Goal: Navigation & Orientation: Find specific page/section

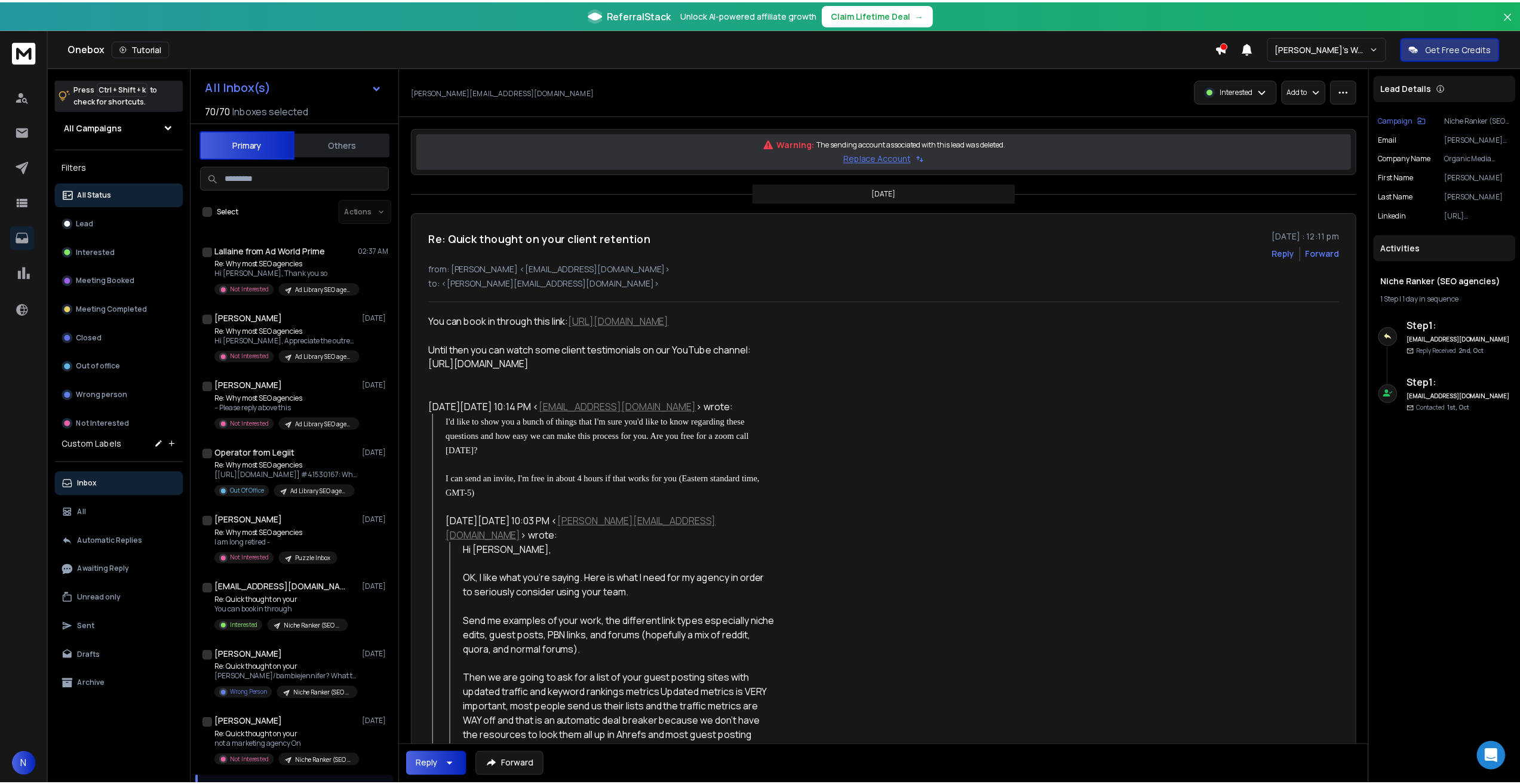
scroll to position [59, 0]
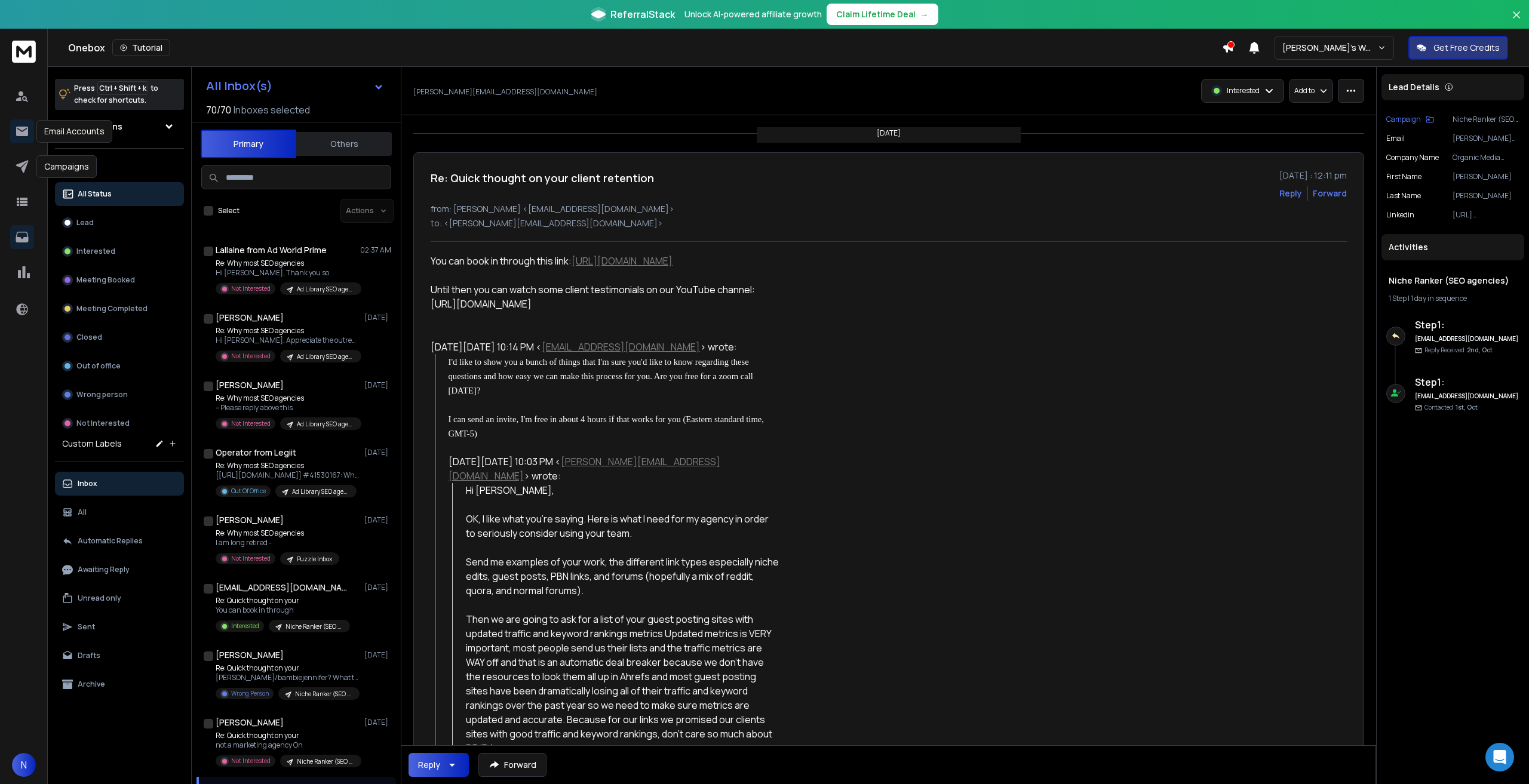
click at [25, 127] on icon at bounding box center [22, 131] width 12 height 10
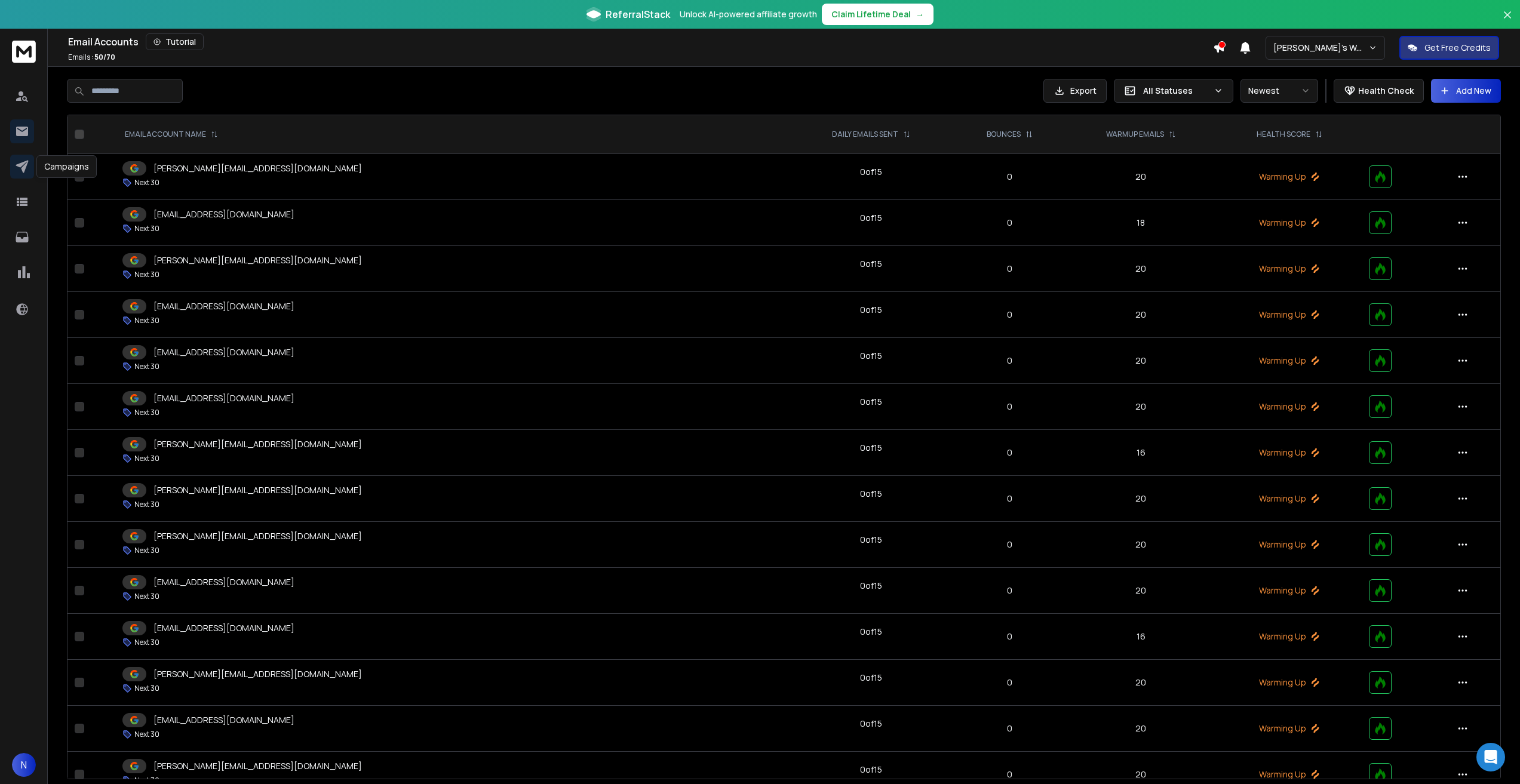
click at [28, 167] on icon at bounding box center [22, 166] width 14 height 14
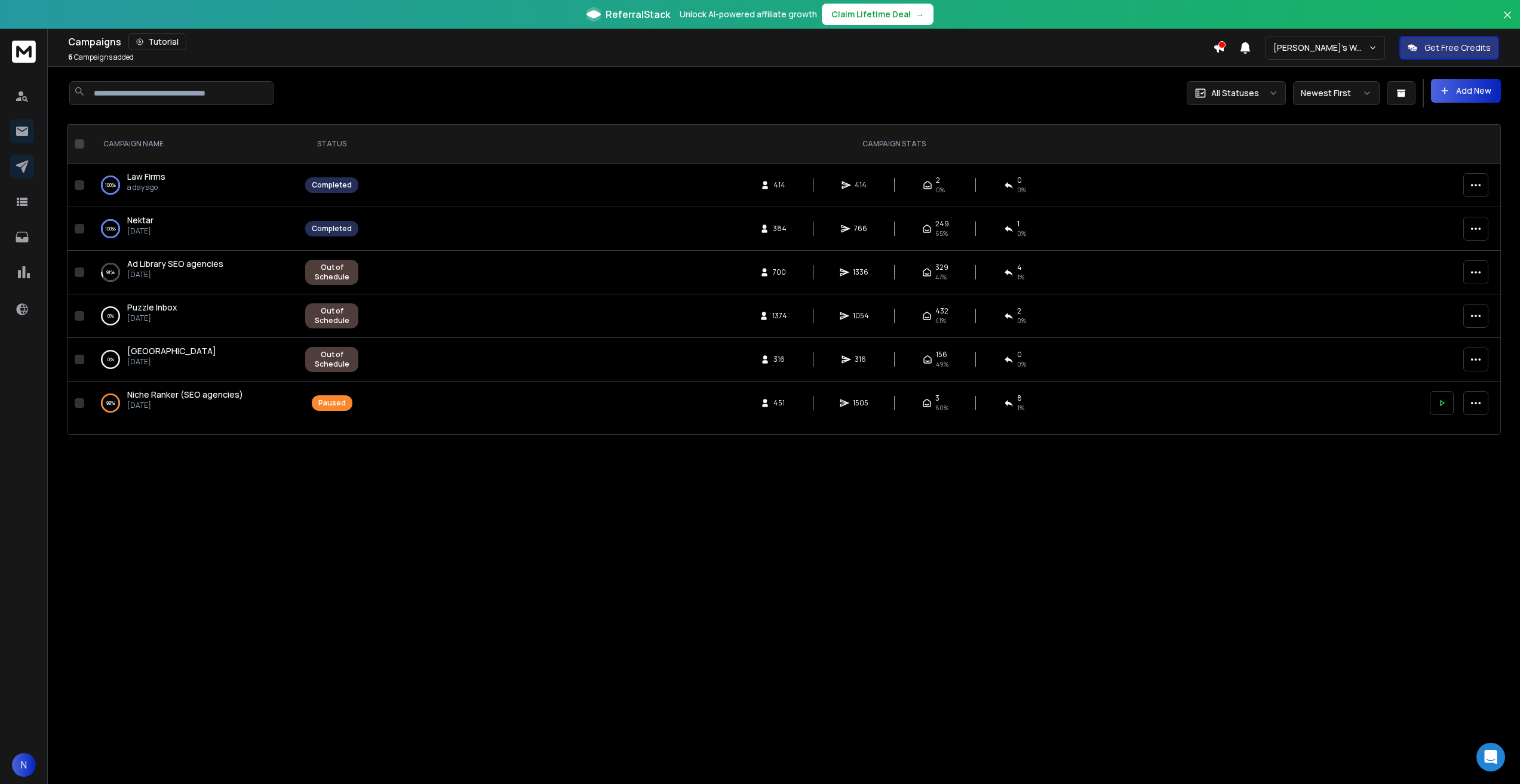
click at [34, 127] on div at bounding box center [24, 133] width 28 height 28
click at [26, 133] on icon at bounding box center [22, 131] width 12 height 10
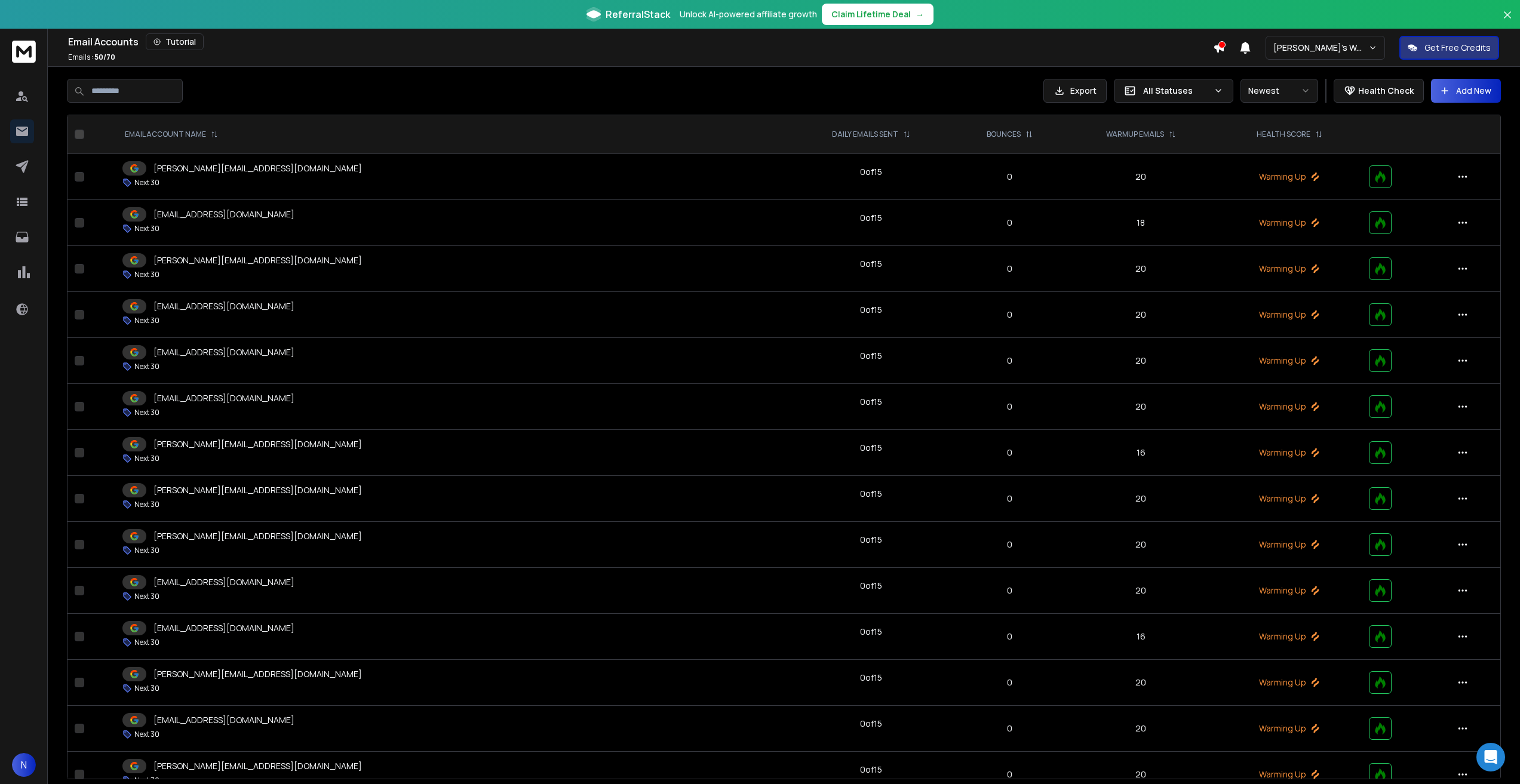
click at [470, 108] on div "Export All Statuses Newest Health Check Add New EMAIL ACCOUNT NAME DAILY EMAILS…" at bounding box center [784, 428] width 1435 height 701
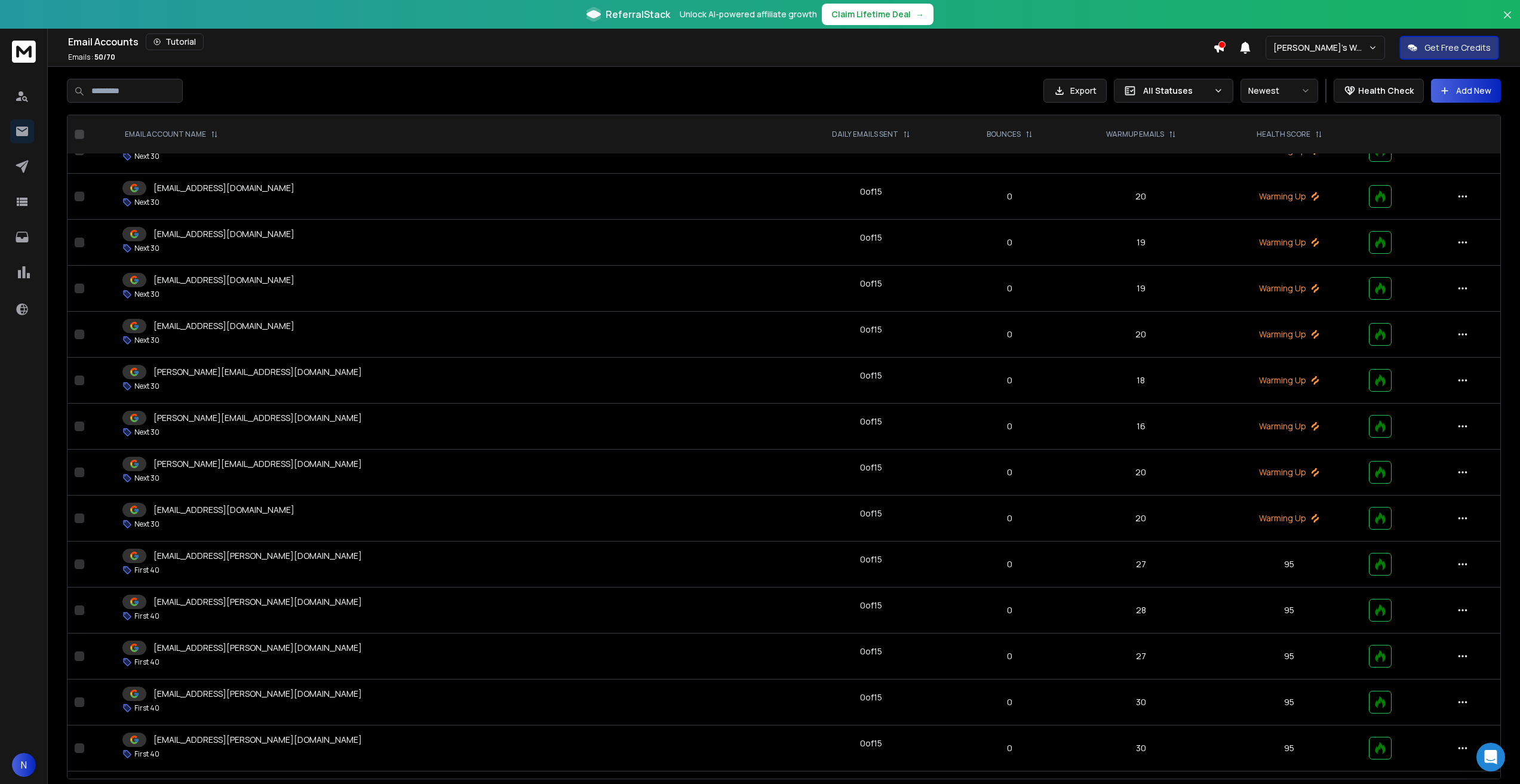
scroll to position [1194, 0]
